Goal: Information Seeking & Learning: Check status

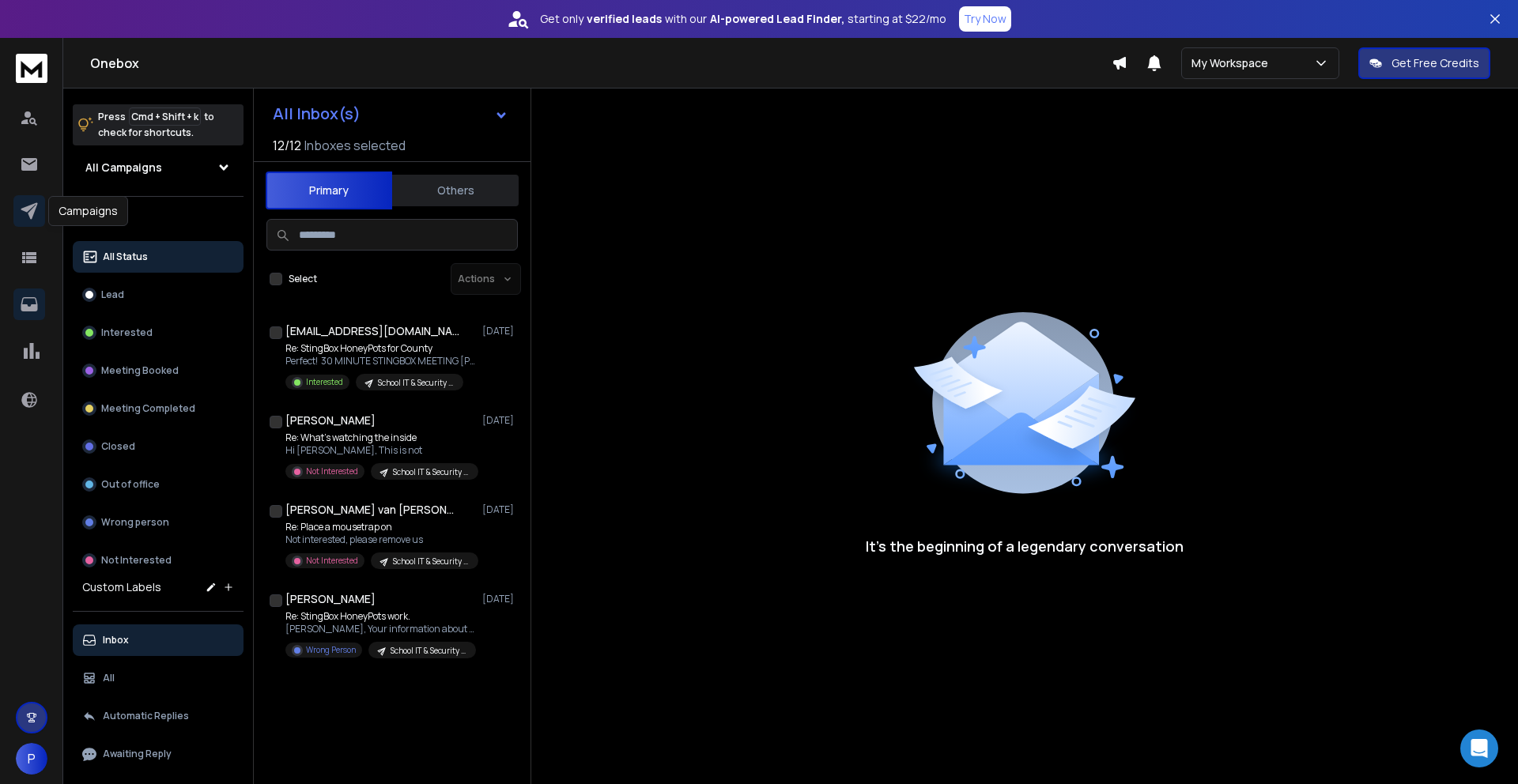
click at [36, 208] on icon at bounding box center [30, 211] width 19 height 19
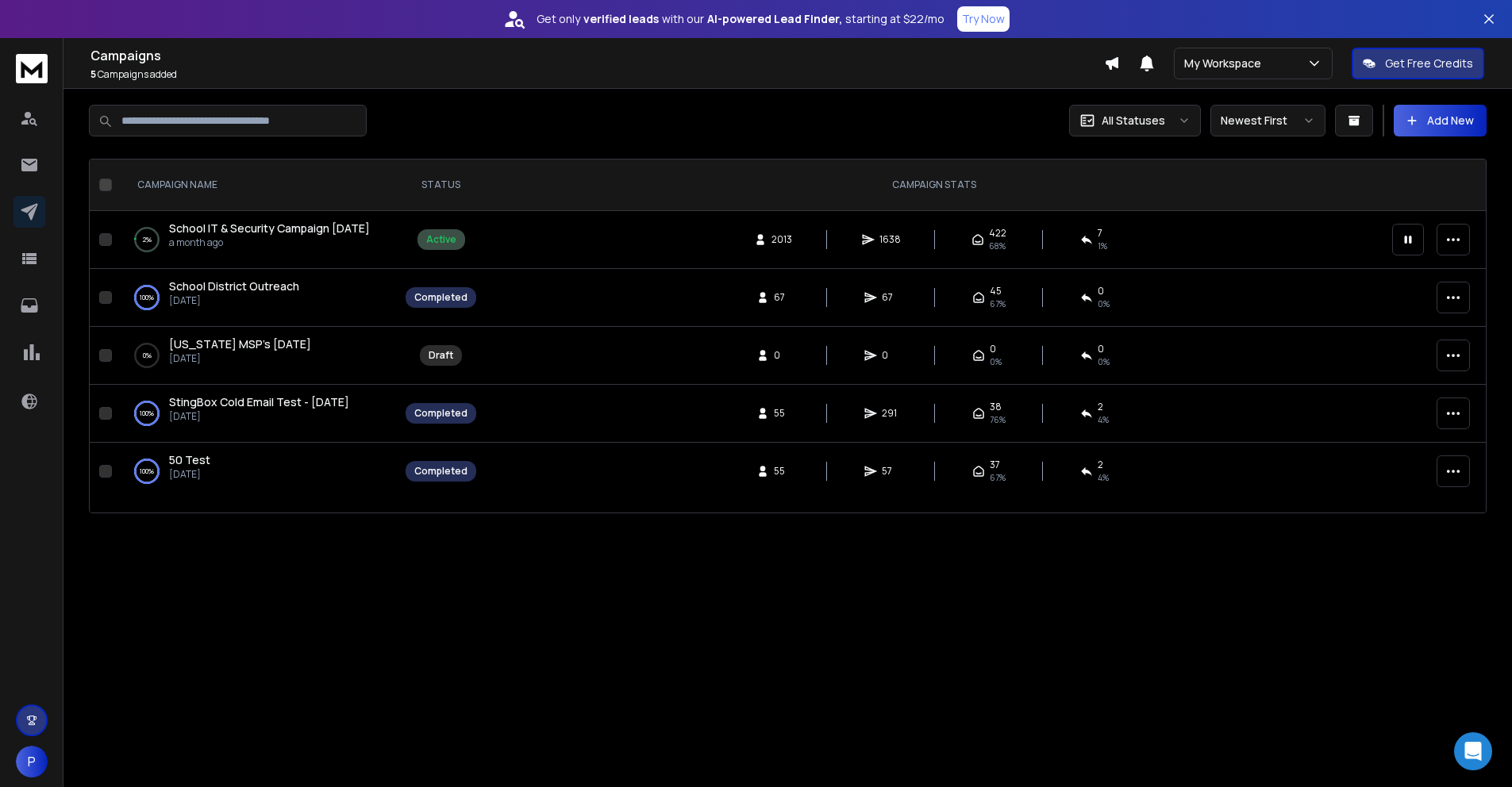
click at [207, 227] on span "School IT & Security Campaign [DATE]" at bounding box center [269, 227] width 201 height 15
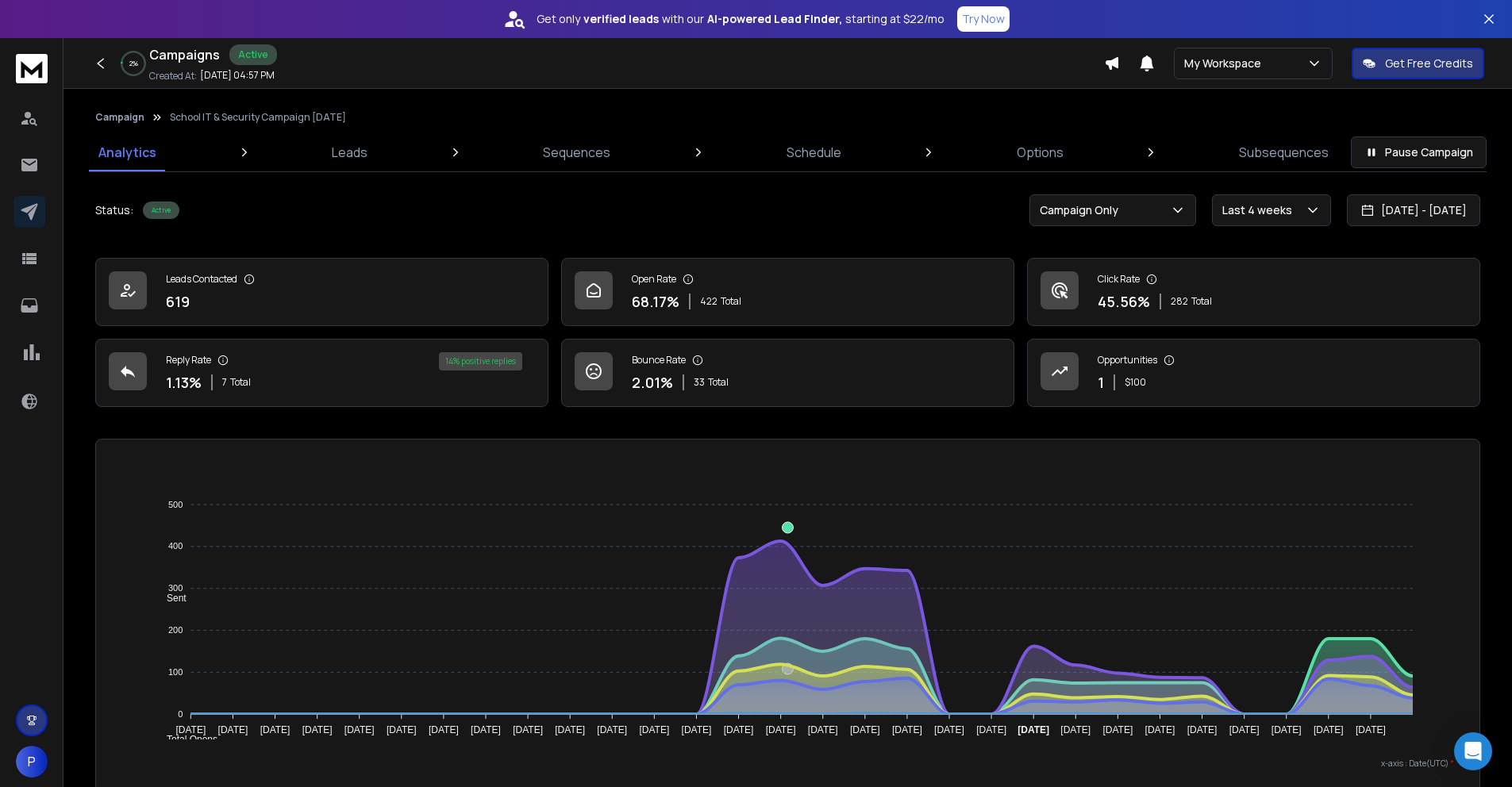
click at [26, 72] on img at bounding box center [31, 69] width 31 height 30
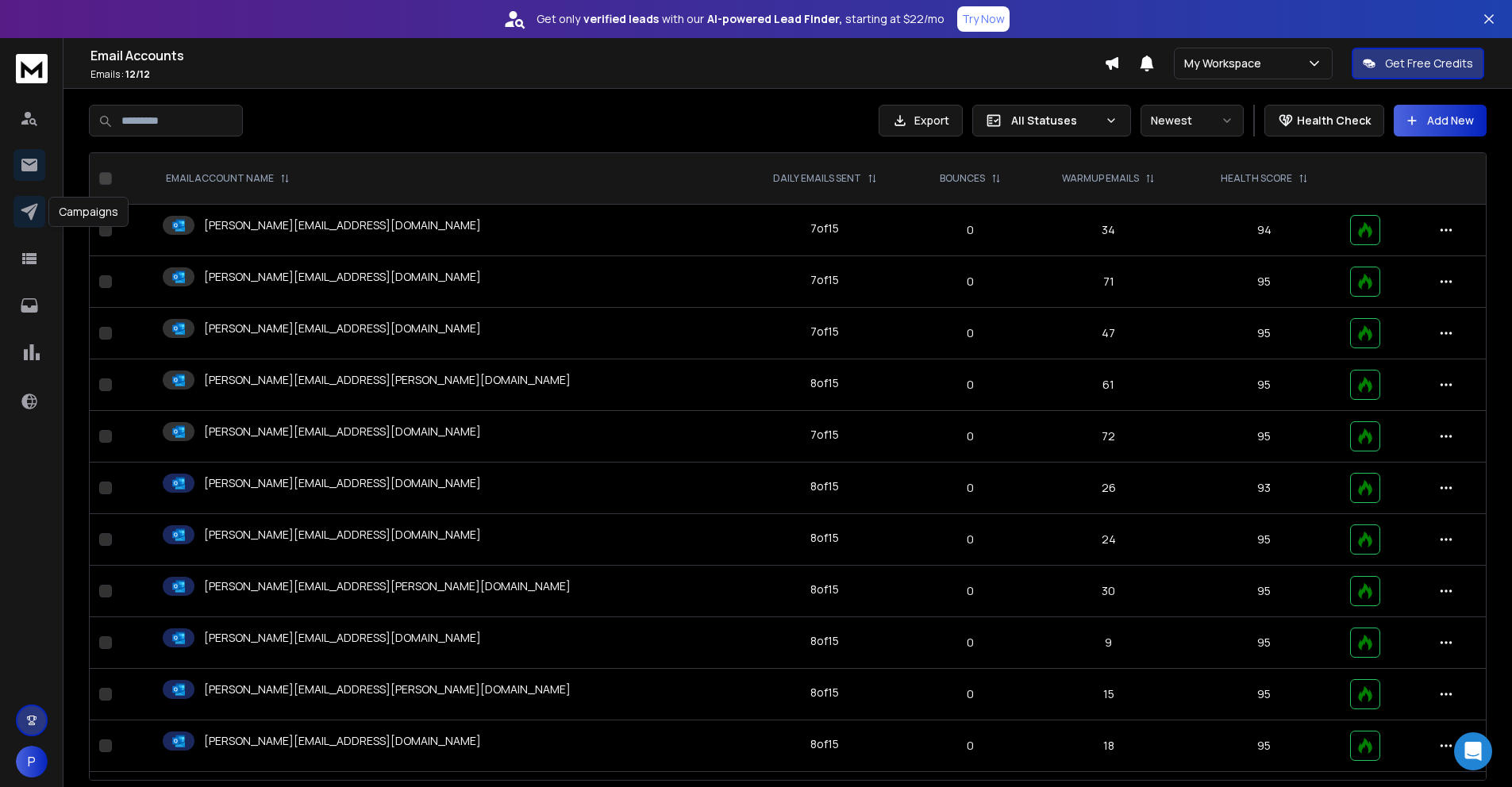
click at [31, 209] on icon at bounding box center [29, 211] width 17 height 17
